Goal: Task Accomplishment & Management: Manage account settings

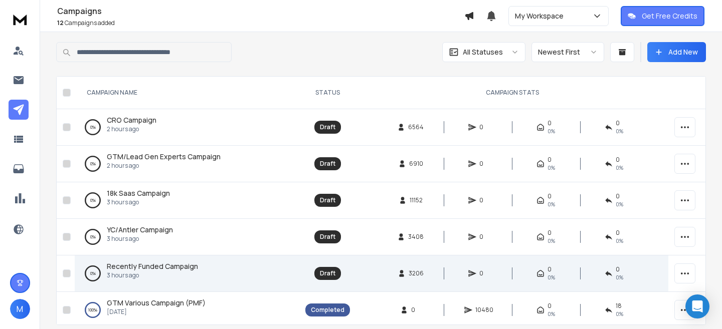
click at [156, 270] on span "Recently Funded Campaign" at bounding box center [152, 267] width 91 height 10
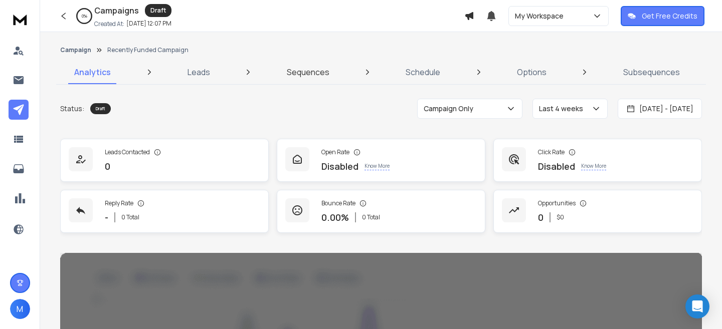
click at [297, 74] on p "Sequences" at bounding box center [308, 72] width 43 height 12
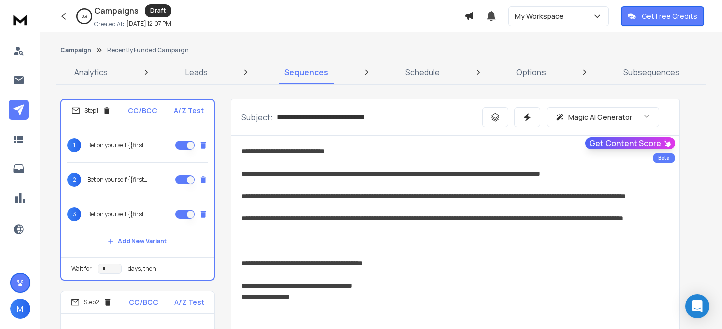
click at [142, 186] on div "2 Bet on yourself {{firstName}}" at bounding box center [109, 180] width 84 height 14
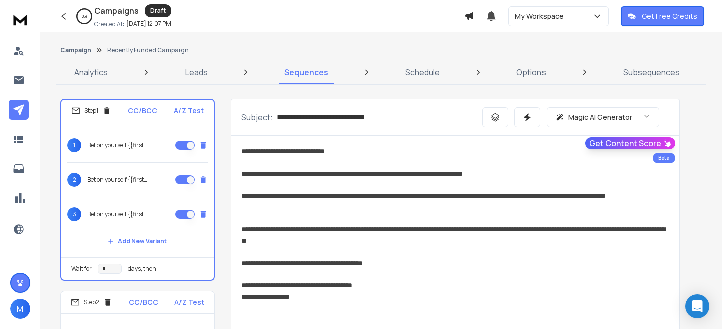
click at [134, 213] on p "Bet on yourself {{firstName}}" at bounding box center [119, 215] width 64 height 8
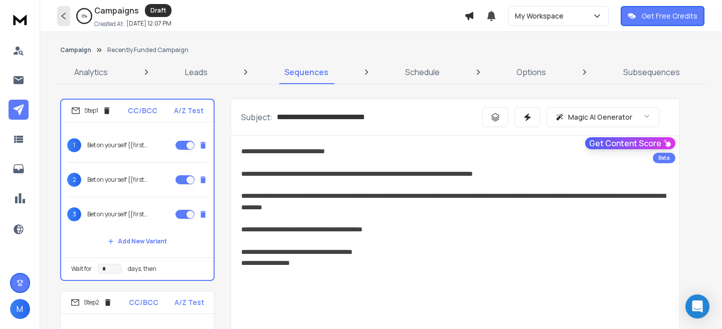
click at [64, 15] on icon at bounding box center [63, 16] width 9 height 9
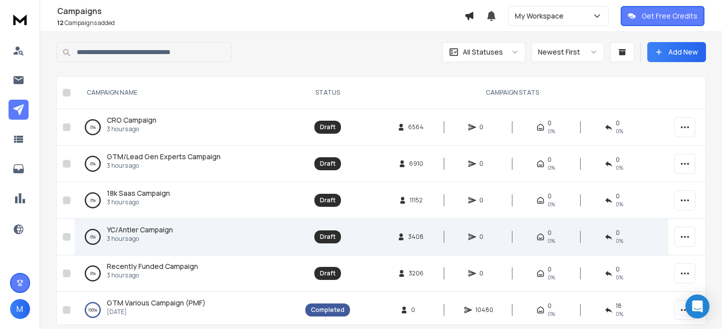
click at [155, 228] on span "YC/Antler Campaign" at bounding box center [140, 230] width 66 height 10
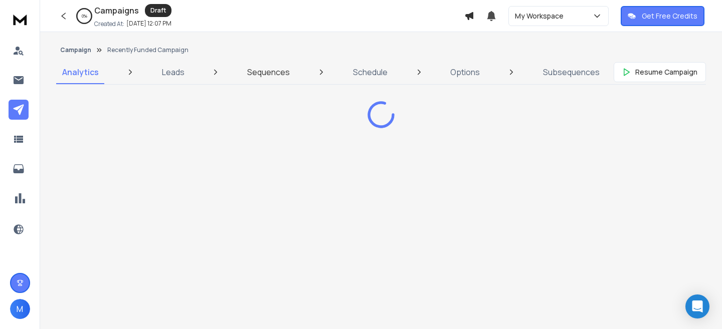
click at [254, 71] on p "Sequences" at bounding box center [268, 72] width 43 height 12
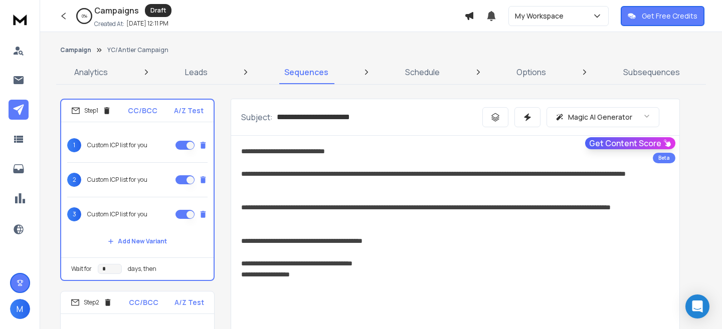
click at [128, 180] on p "Custom ICP list for you" at bounding box center [117, 180] width 60 height 8
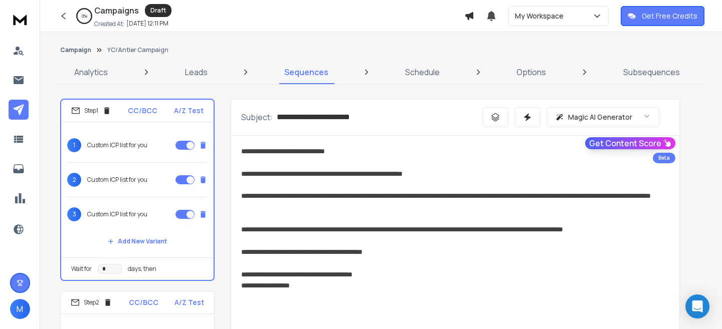
click at [124, 220] on div "3 Custom ICP list for you" at bounding box center [107, 215] width 80 height 14
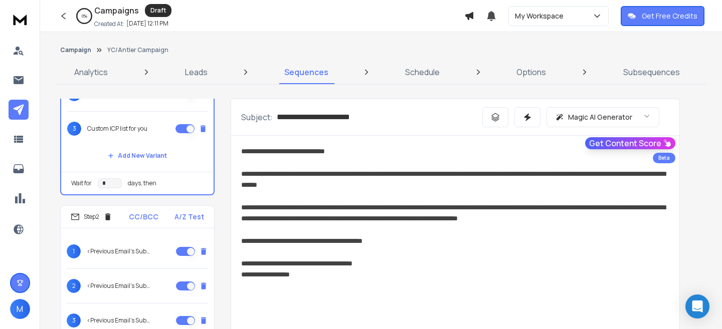
scroll to position [101, 0]
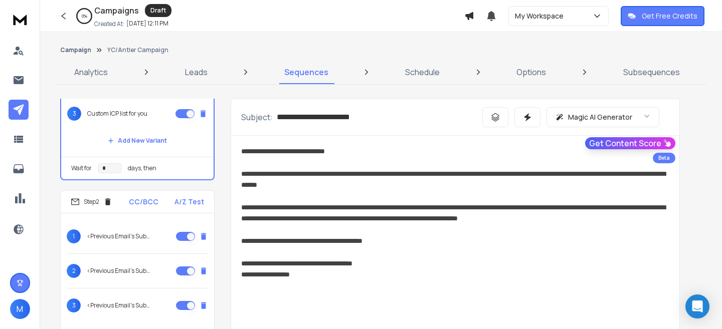
click at [119, 244] on div "1 <Previous Email's Subject>" at bounding box center [137, 237] width 141 height 35
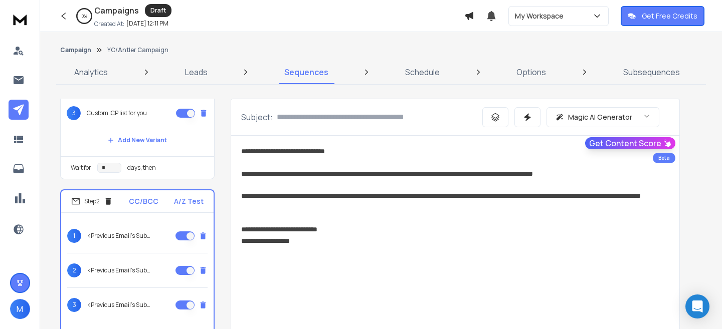
click at [123, 268] on p "<Previous Email's Subject>" at bounding box center [119, 271] width 64 height 8
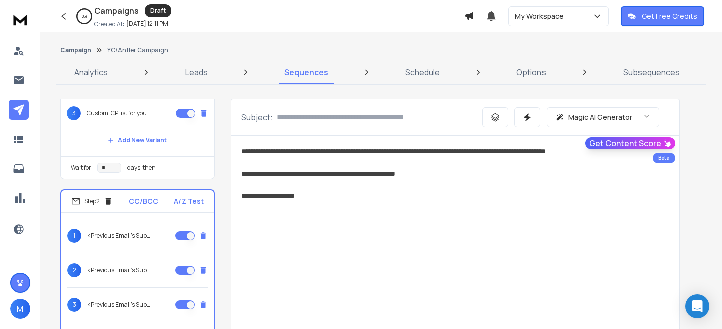
click at [120, 303] on p "<Previous Email's Subject>" at bounding box center [119, 305] width 64 height 8
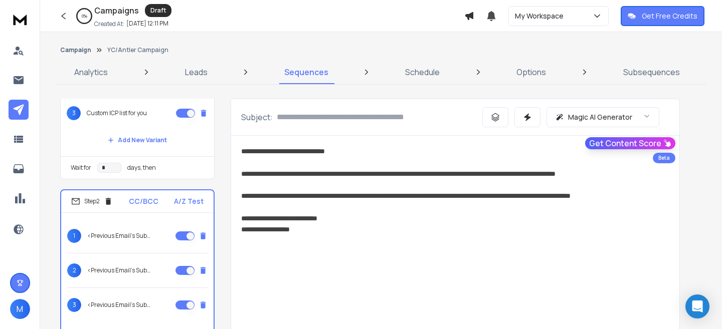
scroll to position [0, 0]
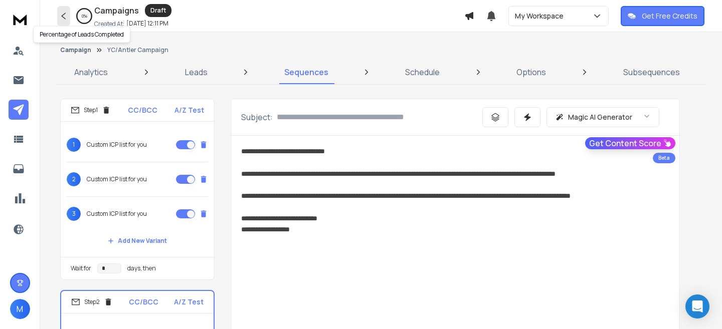
click at [66, 17] on icon at bounding box center [63, 16] width 9 height 9
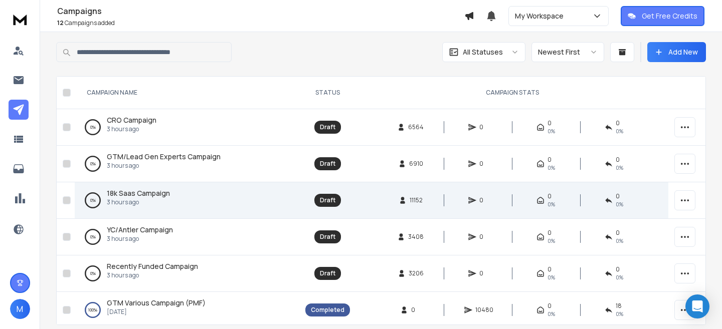
click at [149, 195] on span "18k Saas Campaign" at bounding box center [138, 194] width 63 height 10
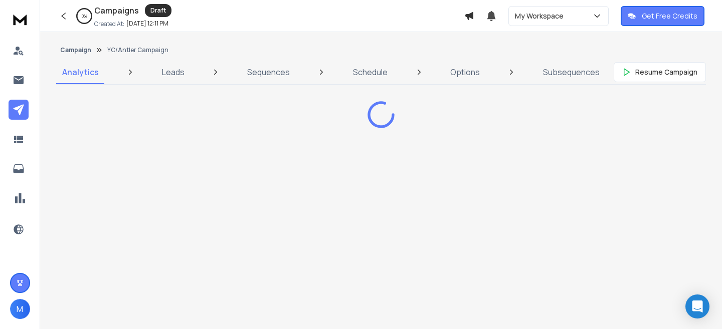
click at [309, 81] on div "Analytics Leads Sequences Schedule Options Subsequences" at bounding box center [331, 72] width 550 height 24
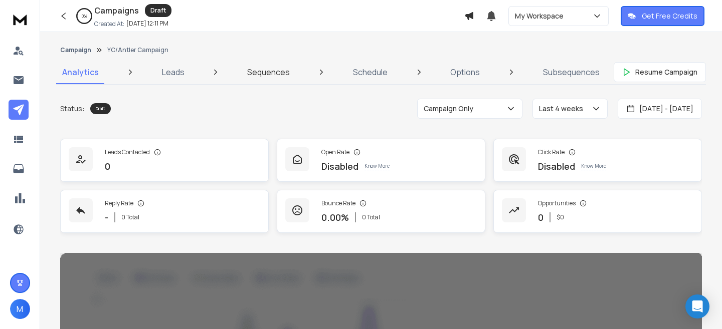
click at [283, 75] on p "Sequences" at bounding box center [268, 72] width 43 height 12
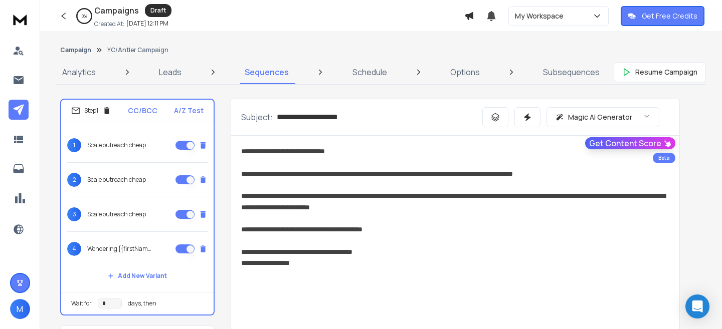
click at [139, 154] on div "1 Scale outreach cheap" at bounding box center [137, 145] width 140 height 35
click at [138, 185] on div "2 Scale outreach cheap" at bounding box center [106, 180] width 79 height 14
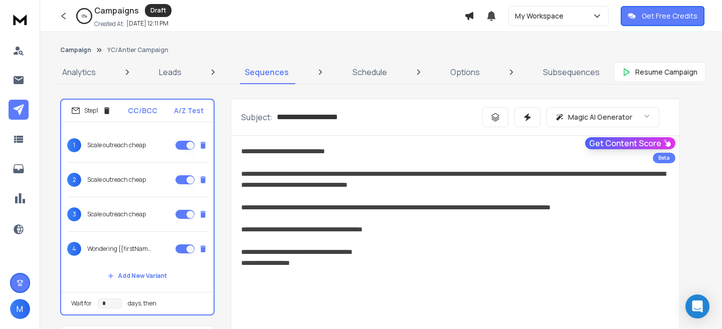
click at [131, 212] on p "Scale outreach cheap" at bounding box center [116, 215] width 59 height 8
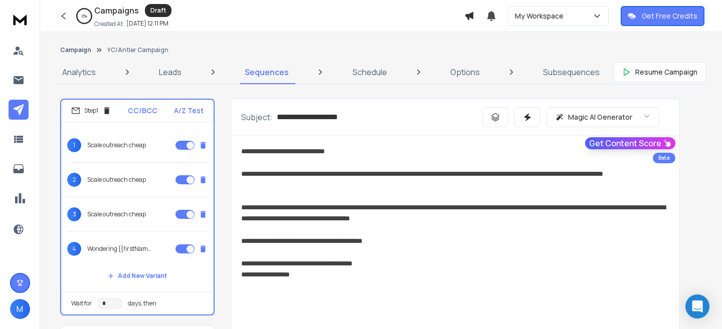
click at [125, 241] on div "4 Wondering {{firstName}}" at bounding box center [137, 249] width 140 height 34
type input "**********"
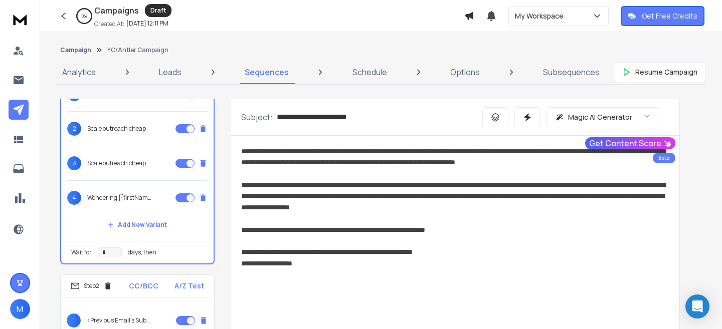
scroll to position [121, 0]
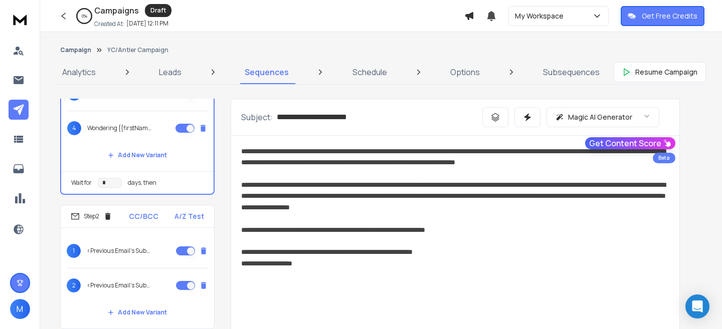
click at [123, 255] on div "1 <Previous Email's Subject>" at bounding box center [109, 251] width 84 height 14
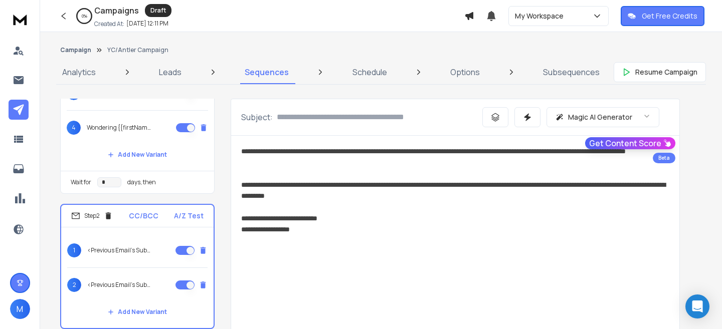
click at [130, 290] on div "2 <Previous Email's Subject>" at bounding box center [109, 285] width 84 height 14
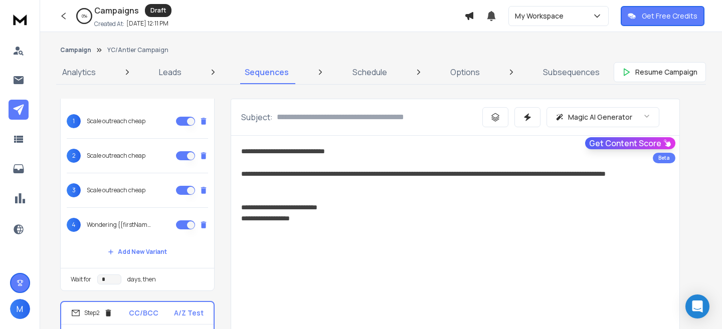
scroll to position [16, 0]
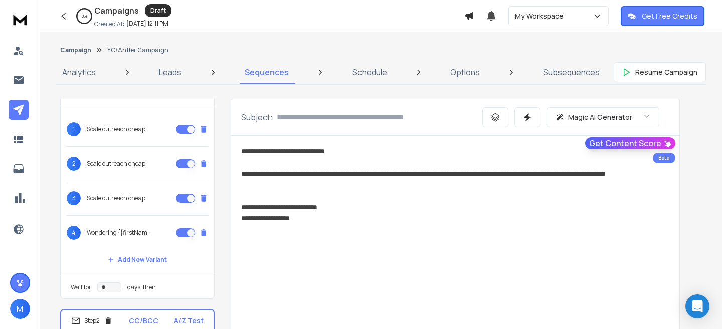
click at [131, 214] on div "3 Scale outreach cheap" at bounding box center [137, 199] width 141 height 35
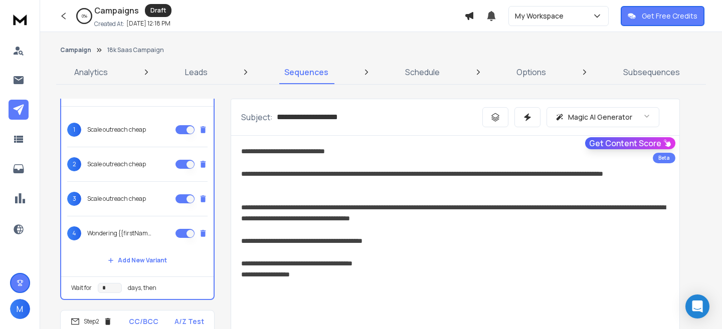
click at [131, 230] on p "Wondering {{firstName}}" at bounding box center [119, 234] width 64 height 8
type input "**********"
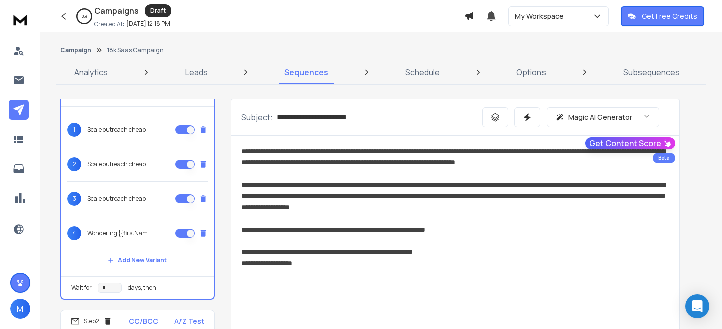
scroll to position [0, 0]
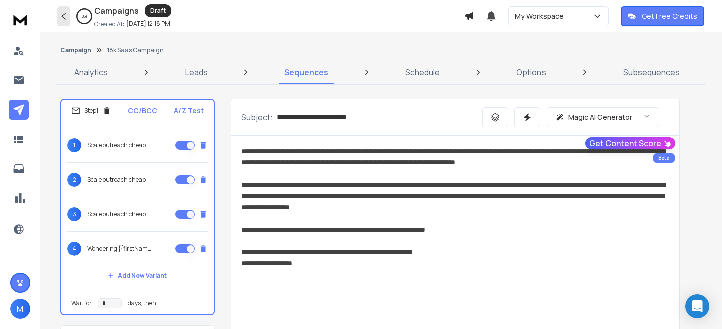
click at [62, 16] on icon at bounding box center [63, 16] width 9 height 9
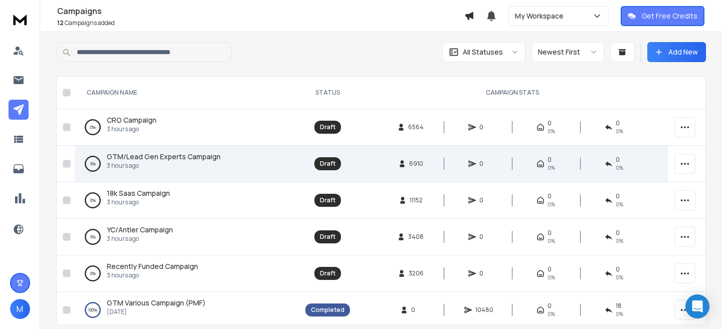
click at [177, 158] on span "GTM/Lead Gen Experts Campaign" at bounding box center [164, 157] width 114 height 10
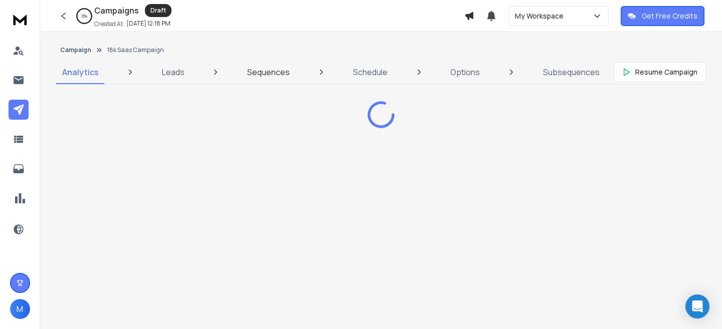
click at [253, 71] on p "Sequences" at bounding box center [268, 72] width 43 height 12
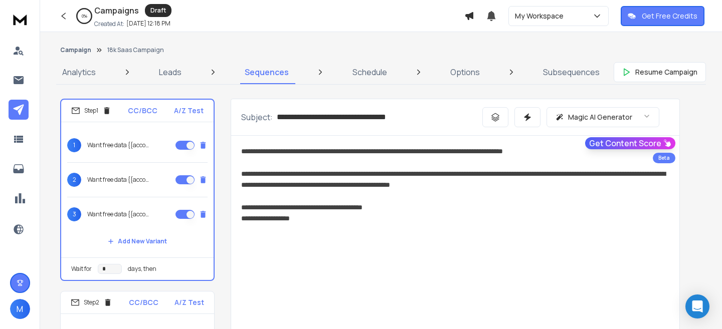
click at [114, 183] on p "Want free data {{accountFirstName}}?" at bounding box center [119, 180] width 64 height 8
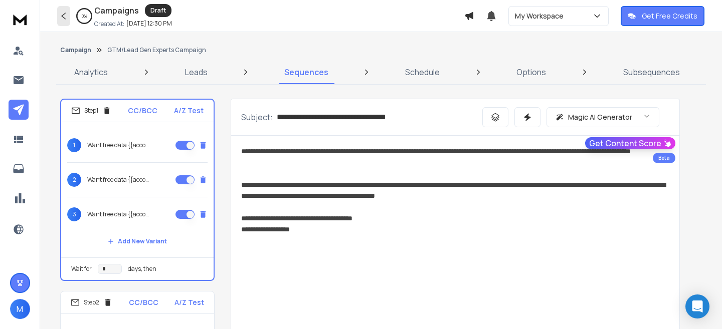
click at [59, 13] on icon at bounding box center [63, 16] width 9 height 9
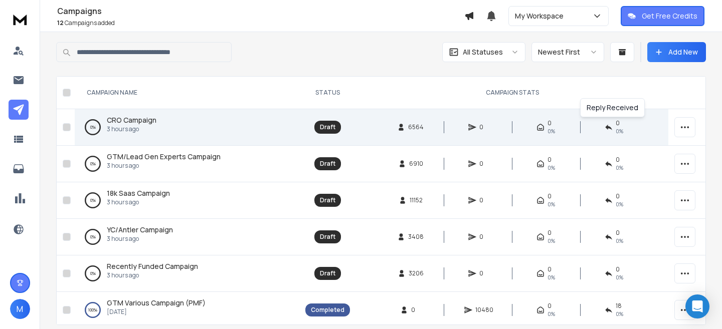
click at [685, 128] on icon "button" at bounding box center [685, 127] width 10 height 10
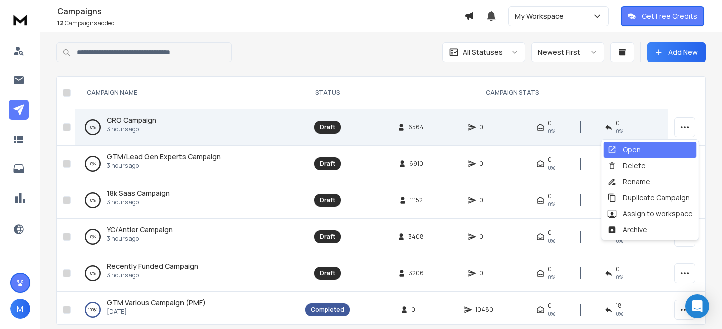
click at [259, 114] on td "0 % CRO Campaign 3 hours ago" at bounding box center [187, 127] width 225 height 37
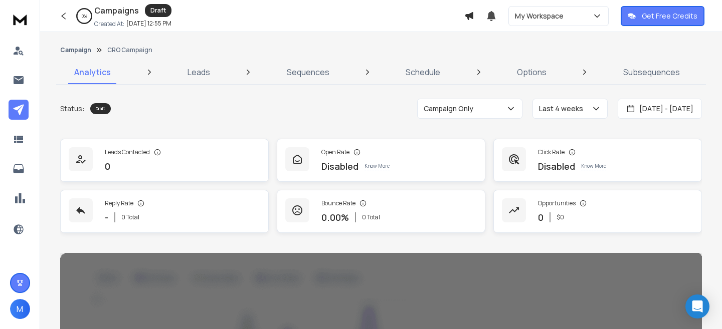
click at [553, 69] on div "Analytics Leads Sequences Schedule Options Subsequences" at bounding box center [377, 72] width 642 height 24
click at [549, 74] on link "Options" at bounding box center [532, 72] width 42 height 24
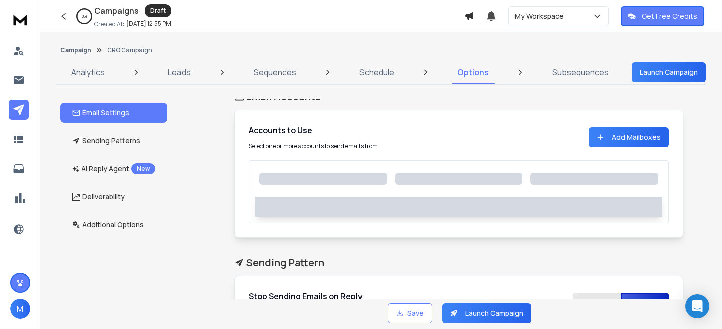
scroll to position [13, 0]
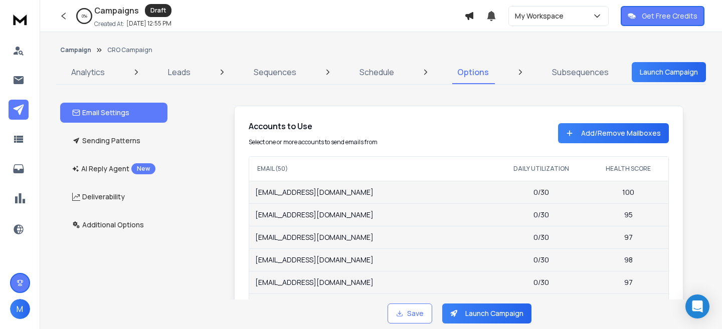
click at [463, 310] on button "Launch Campaign" at bounding box center [486, 314] width 89 height 20
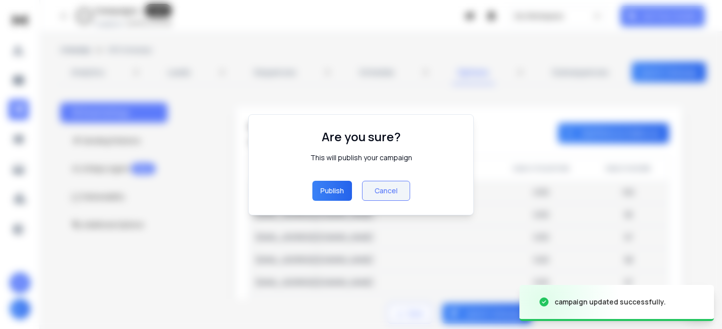
click at [319, 196] on button "Publish" at bounding box center [332, 191] width 40 height 20
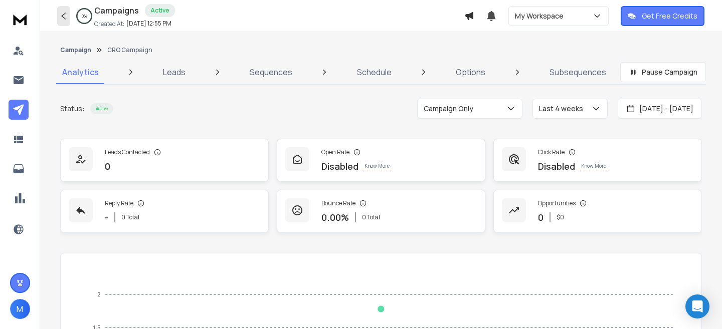
click at [67, 19] on icon at bounding box center [63, 16] width 9 height 9
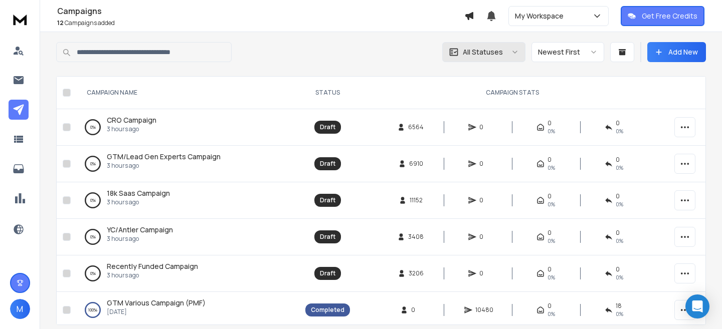
click at [510, 50] on div "All Statuses" at bounding box center [484, 52] width 70 height 10
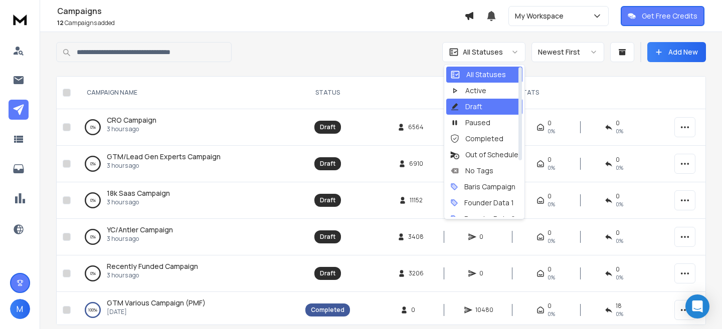
click at [477, 106] on div "Draft" at bounding box center [466, 107] width 32 height 10
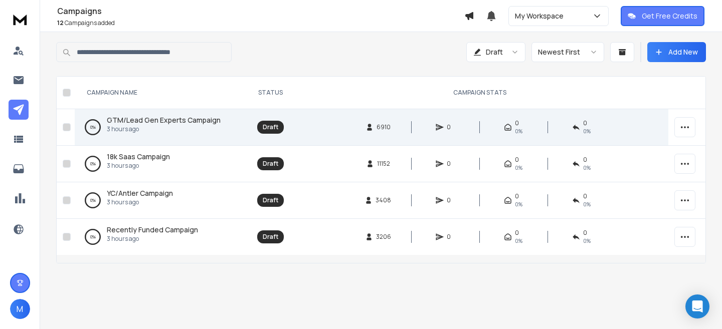
click at [135, 126] on p "3 hours ago" at bounding box center [164, 129] width 114 height 8
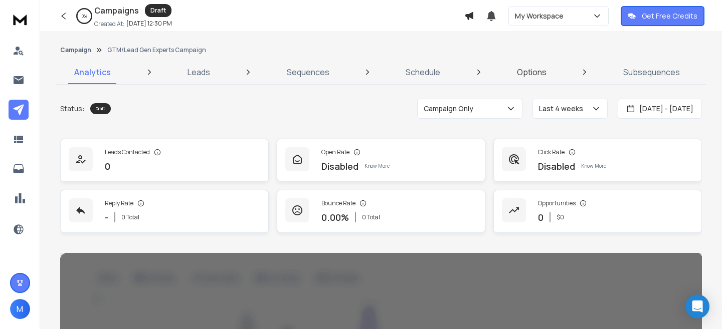
click at [532, 69] on p "Options" at bounding box center [532, 72] width 30 height 12
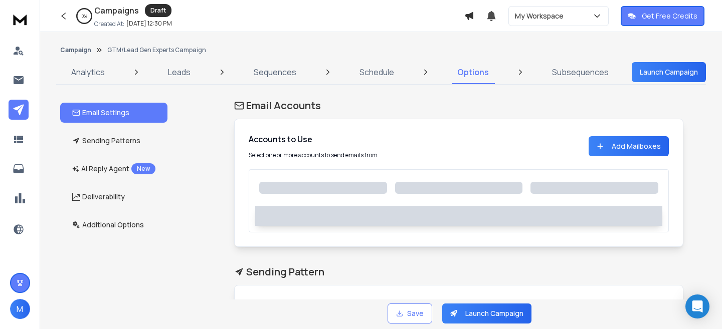
click at [482, 317] on button "Launch Campaign" at bounding box center [486, 314] width 89 height 20
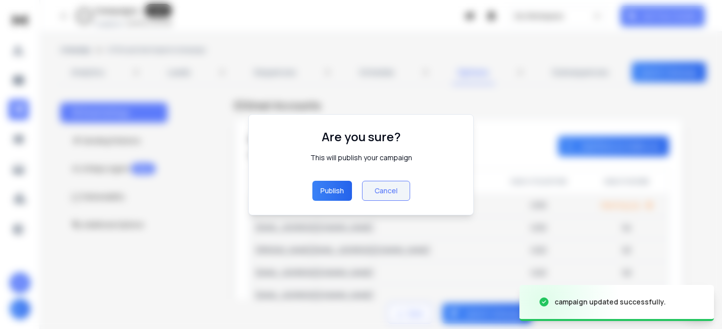
click at [320, 193] on button "Publish" at bounding box center [332, 191] width 40 height 20
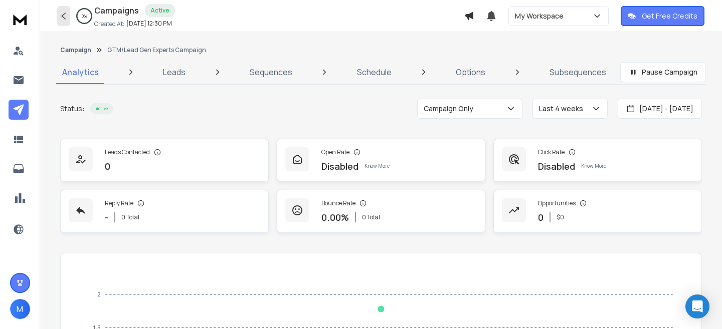
click at [68, 19] on icon at bounding box center [63, 16] width 9 height 9
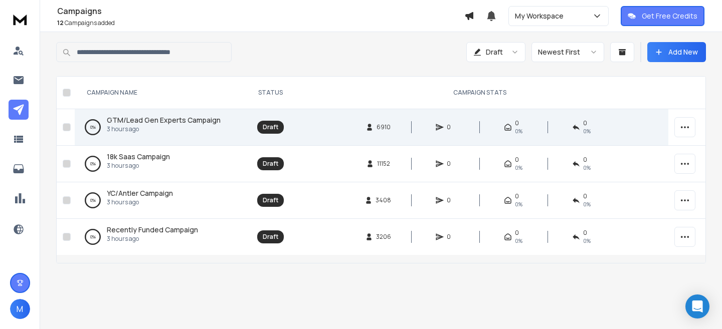
click at [155, 128] on p "3 hours ago" at bounding box center [164, 129] width 114 height 8
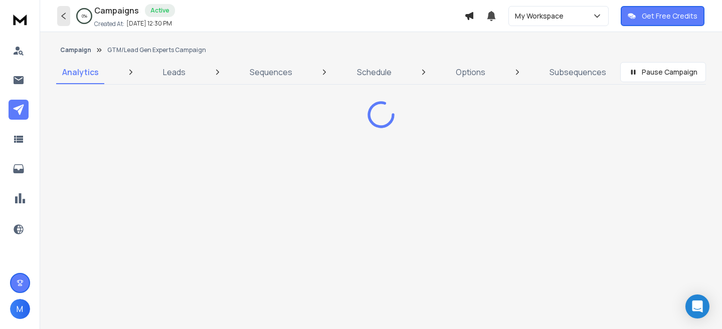
click at [59, 17] on icon at bounding box center [63, 16] width 9 height 9
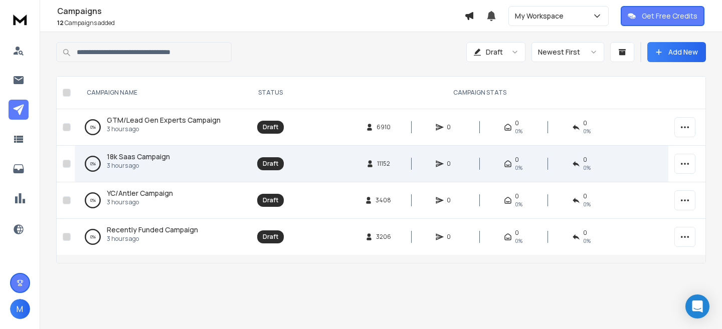
click at [161, 159] on span "18k Saas Campaign" at bounding box center [138, 157] width 63 height 10
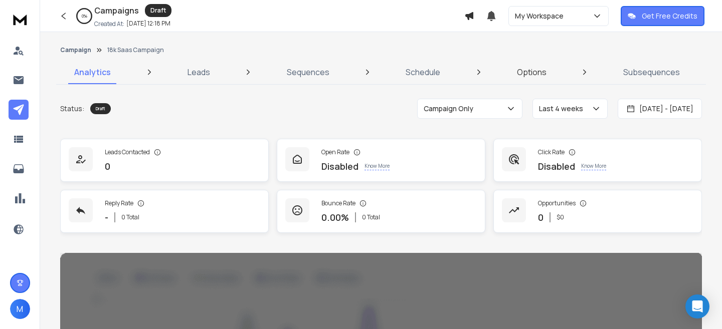
click at [528, 72] on p "Options" at bounding box center [532, 72] width 30 height 12
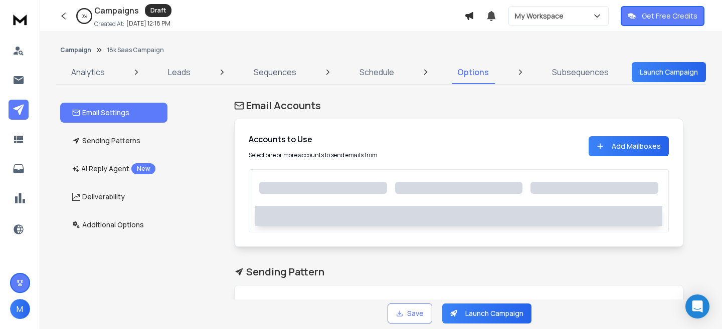
click at [470, 311] on button "Launch Campaign" at bounding box center [486, 314] width 89 height 20
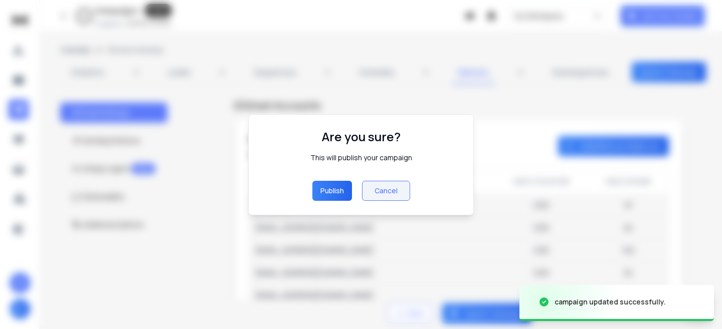
click at [335, 188] on button "Publish" at bounding box center [332, 191] width 40 height 20
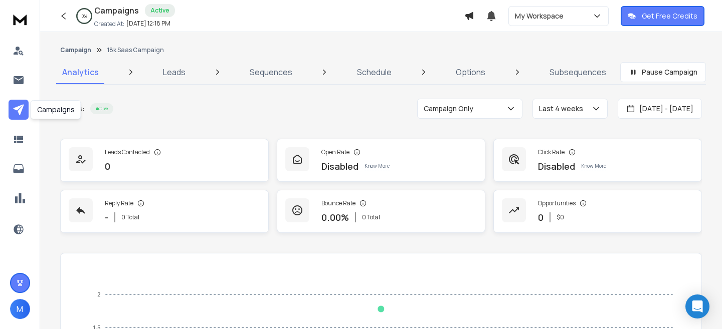
click at [22, 109] on icon at bounding box center [18, 109] width 11 height 11
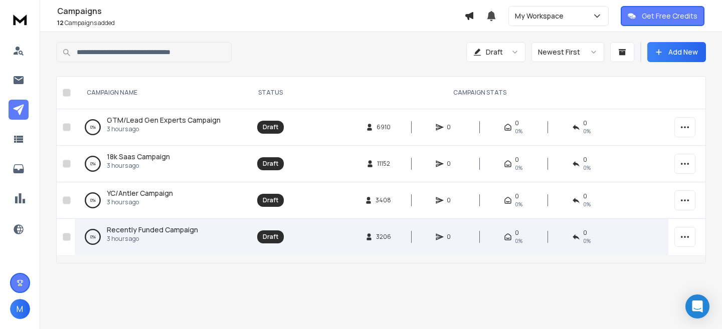
click at [143, 230] on span "Recently Funded Campaign" at bounding box center [152, 230] width 91 height 10
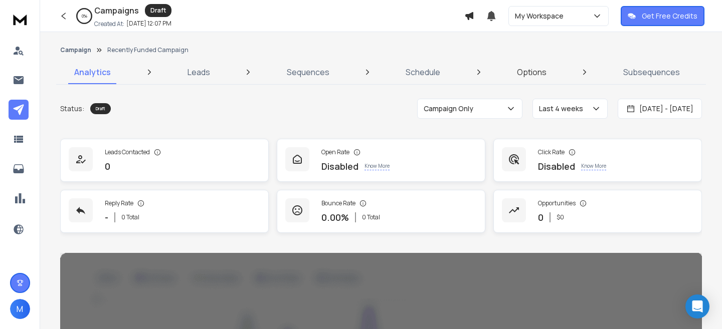
click at [525, 71] on p "Options" at bounding box center [532, 72] width 30 height 12
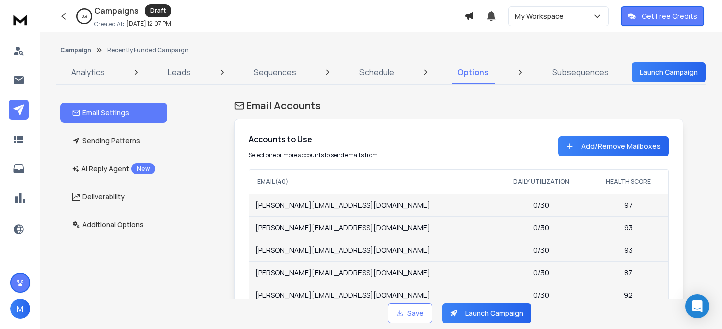
click at [678, 73] on button "Launch Campaign" at bounding box center [669, 72] width 74 height 20
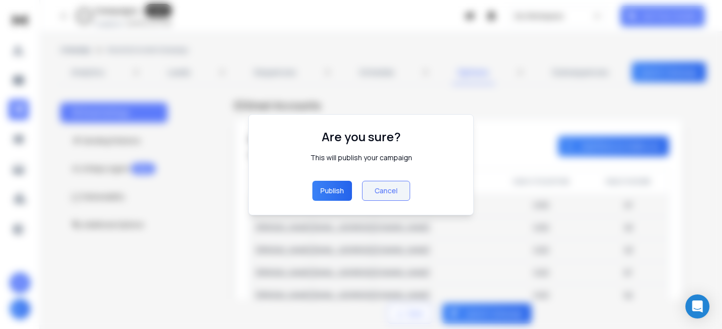
click at [327, 186] on button "Publish" at bounding box center [332, 191] width 40 height 20
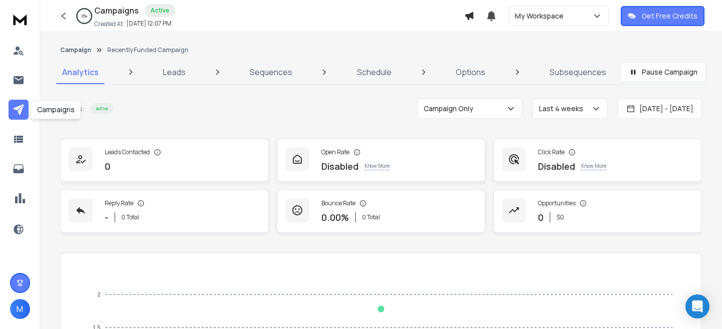
click at [23, 108] on icon at bounding box center [19, 110] width 12 height 12
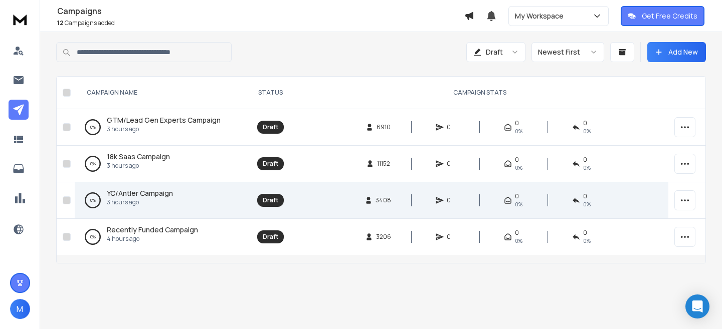
click at [152, 191] on span "YC/Antler Campaign" at bounding box center [140, 194] width 66 height 10
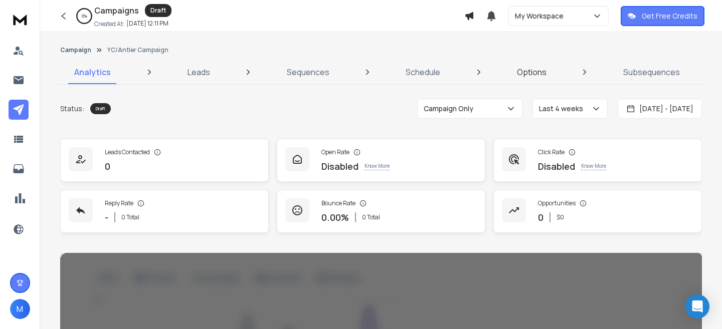
click at [545, 68] on p "Options" at bounding box center [532, 72] width 30 height 12
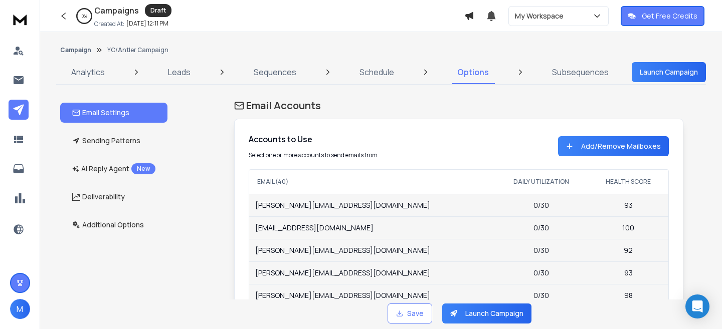
click at [645, 73] on button "Launch Campaign" at bounding box center [669, 72] width 74 height 20
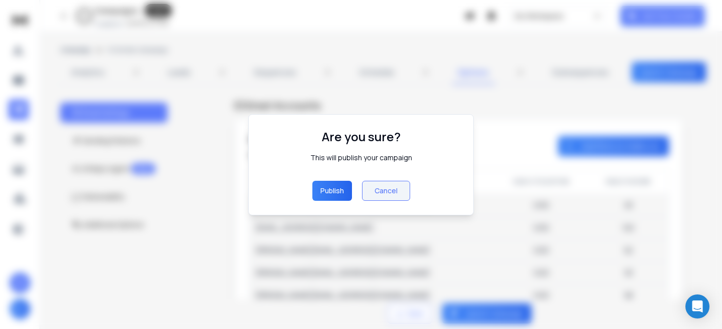
click at [319, 188] on button "Publish" at bounding box center [332, 191] width 40 height 20
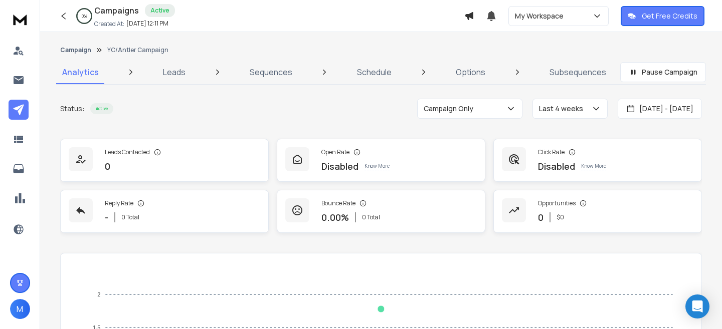
click at [22, 19] on img at bounding box center [20, 19] width 20 height 19
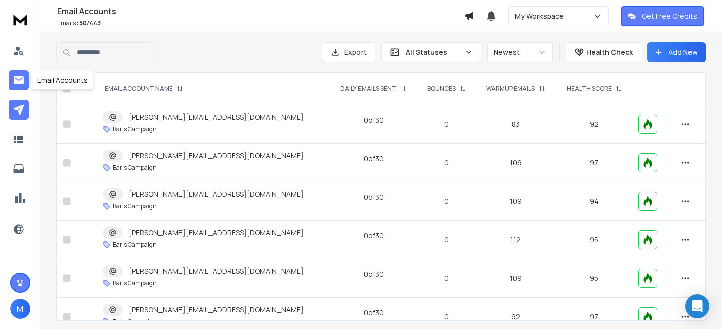
click at [14, 109] on icon at bounding box center [18, 109] width 11 height 11
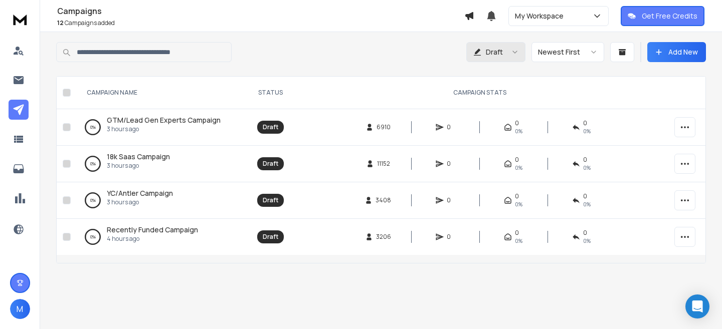
click at [488, 54] on p "Draft" at bounding box center [494, 52] width 17 height 10
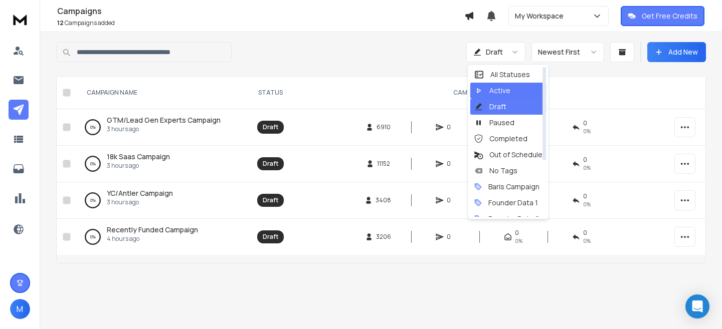
click at [498, 93] on div "Active" at bounding box center [492, 91] width 36 height 10
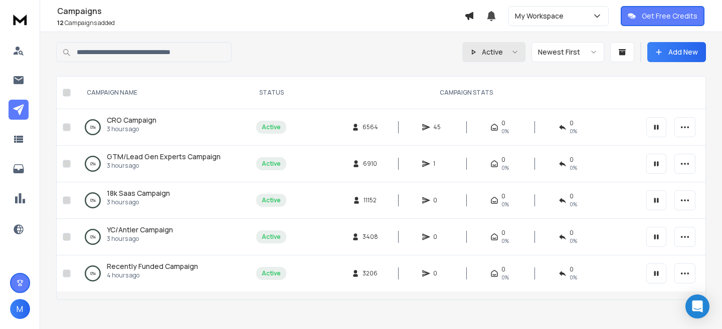
click at [500, 50] on p "Active" at bounding box center [492, 52] width 21 height 10
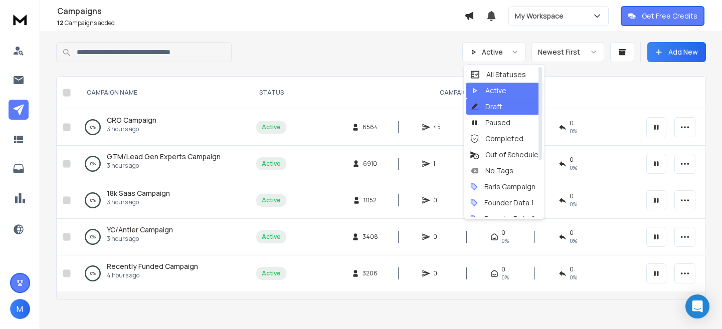
click at [495, 111] on div "Draft" at bounding box center [486, 107] width 32 height 10
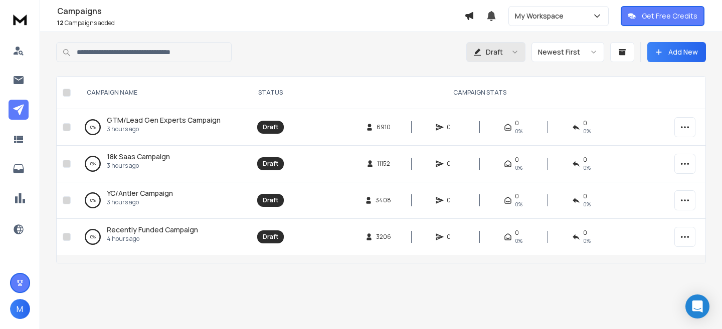
click at [497, 59] on button "Draft" at bounding box center [495, 52] width 59 height 20
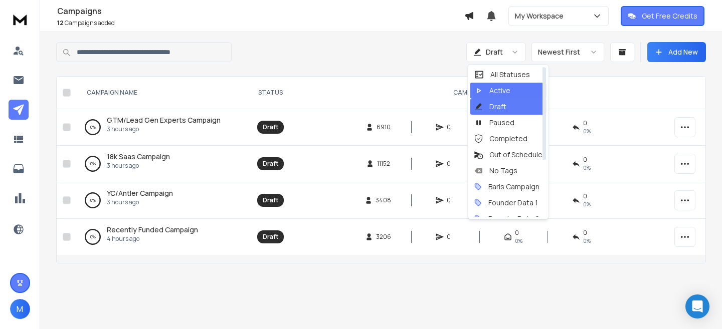
click at [493, 89] on div "Active" at bounding box center [492, 91] width 36 height 10
